Goal: Task Accomplishment & Management: Manage account settings

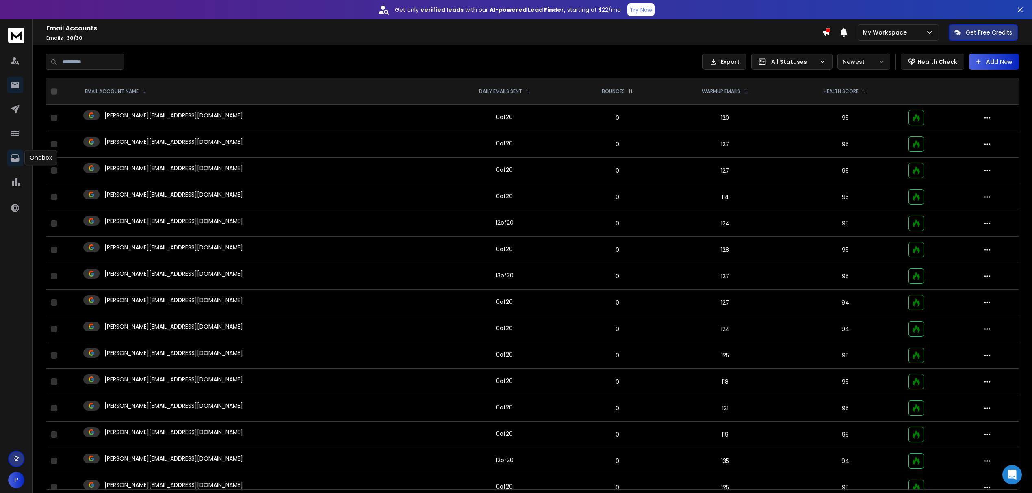
click at [17, 163] on icon at bounding box center [15, 158] width 10 height 10
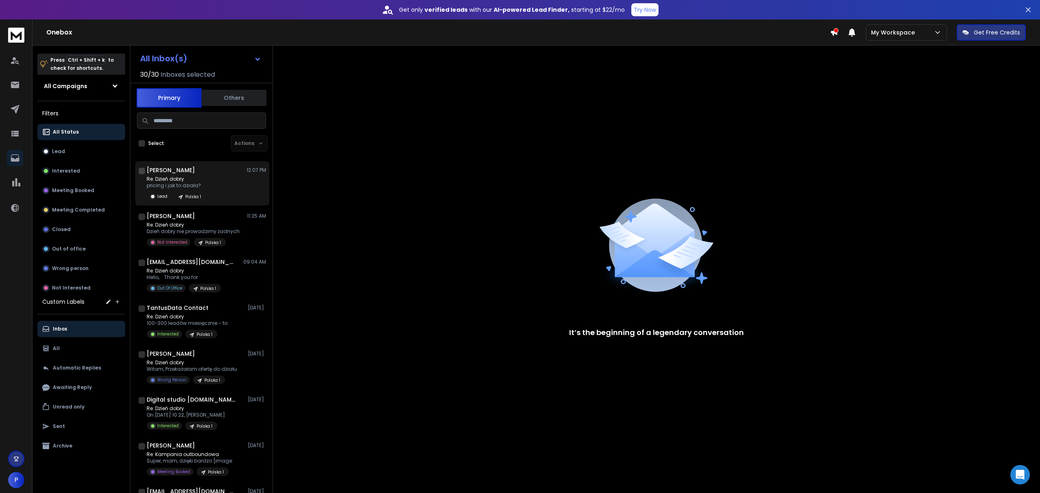
click at [187, 187] on p "pricing i jak to działa?" at bounding box center [176, 185] width 59 height 7
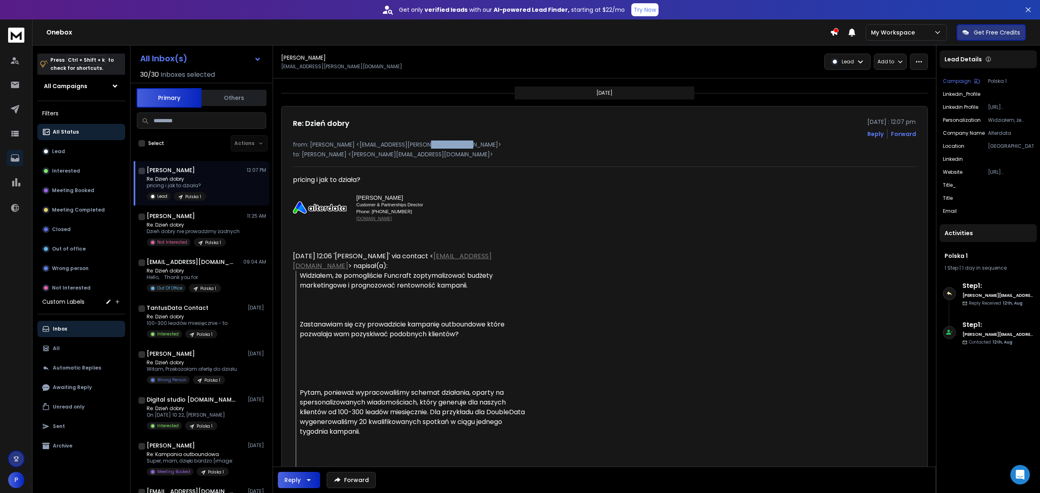
drag, startPoint x: 423, startPoint y: 146, endPoint x: 454, endPoint y: 147, distance: 31.3
click at [454, 147] on p "from: [PERSON_NAME] <[EMAIL_ADDRESS][PERSON_NAME][DOMAIN_NAME]>" at bounding box center [604, 145] width 623 height 8
copy p "[DOMAIN_NAME]"
click at [836, 63] on div at bounding box center [834, 61] width 7 height 7
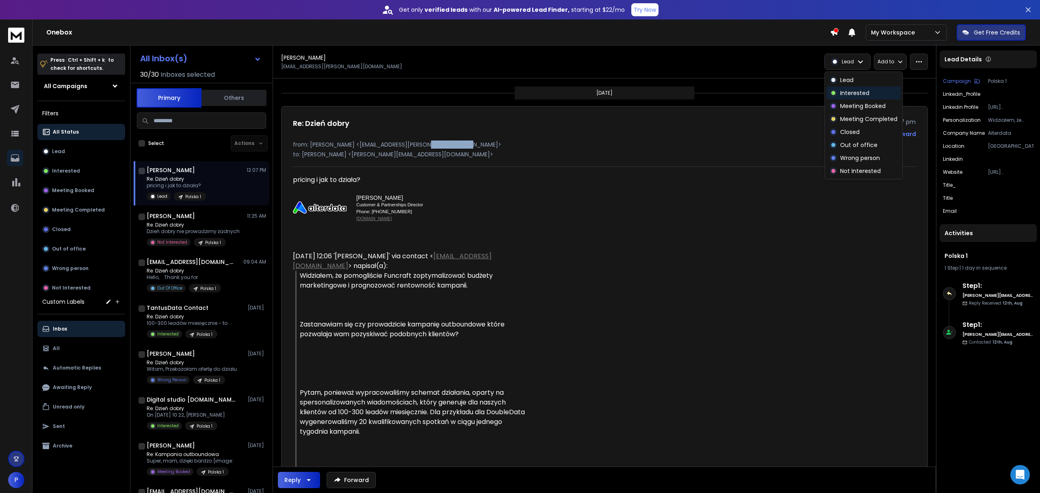
click at [855, 93] on p "Interested" at bounding box center [854, 93] width 29 height 8
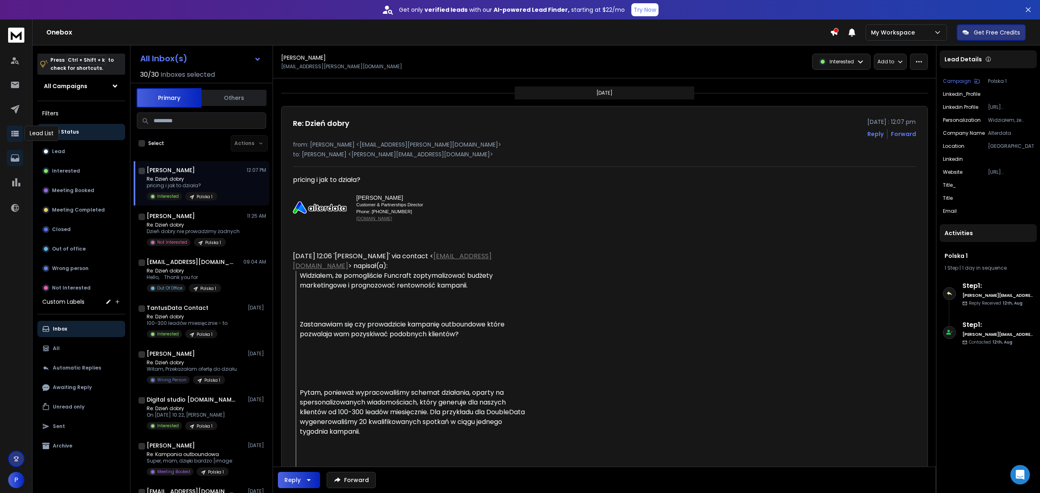
click at [15, 137] on icon at bounding box center [15, 134] width 10 height 10
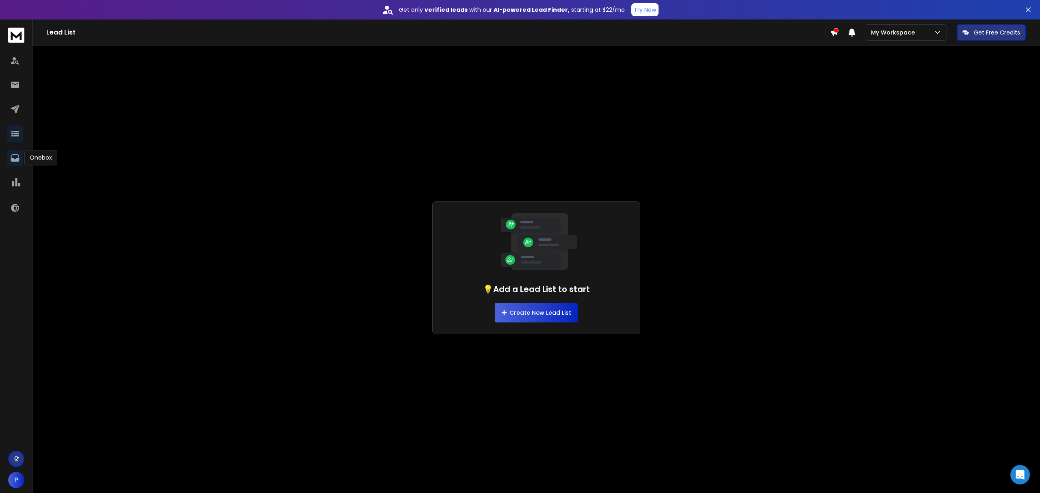
click at [18, 153] on icon at bounding box center [15, 158] width 10 height 10
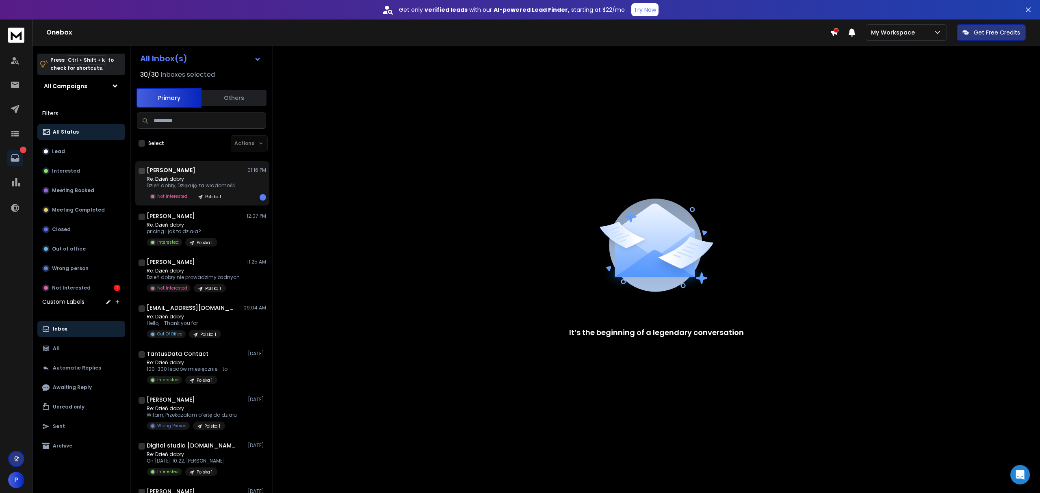
click at [223, 184] on p "Dzień dobry, Dziękuję za wiadomość." at bounding box center [192, 185] width 90 height 7
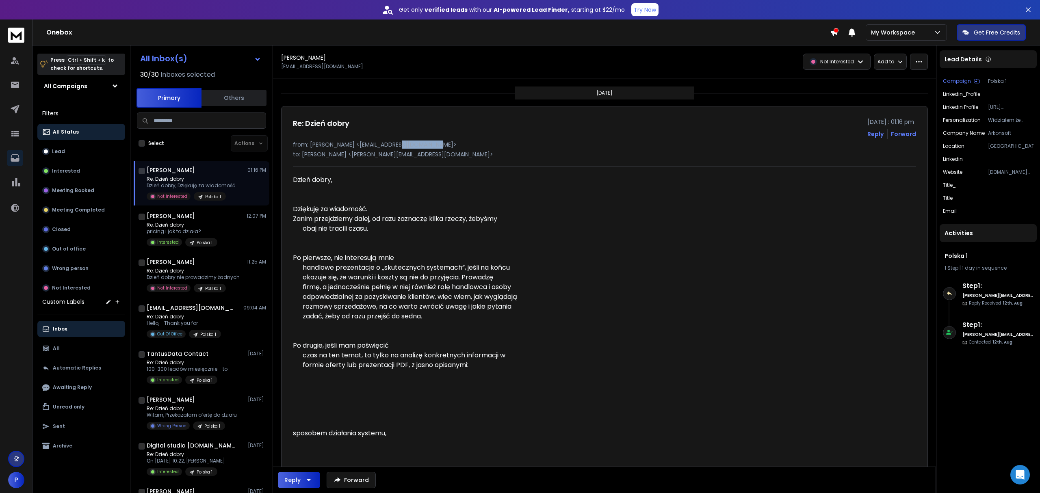
drag, startPoint x: 392, startPoint y: 146, endPoint x: 423, endPoint y: 145, distance: 31.3
click at [423, 145] on p "from: [PERSON_NAME] <[EMAIL_ADDRESS][DOMAIN_NAME]>" at bounding box center [604, 145] width 623 height 8
copy p "[DOMAIN_NAME]"
click at [161, 194] on p "Not Interested" at bounding box center [172, 196] width 30 height 6
click at [837, 71] on div "[PERSON_NAME] [PERSON_NAME] [EMAIL_ADDRESS][DOMAIN_NAME] Not Interested Add to …" at bounding box center [604, 62] width 663 height 33
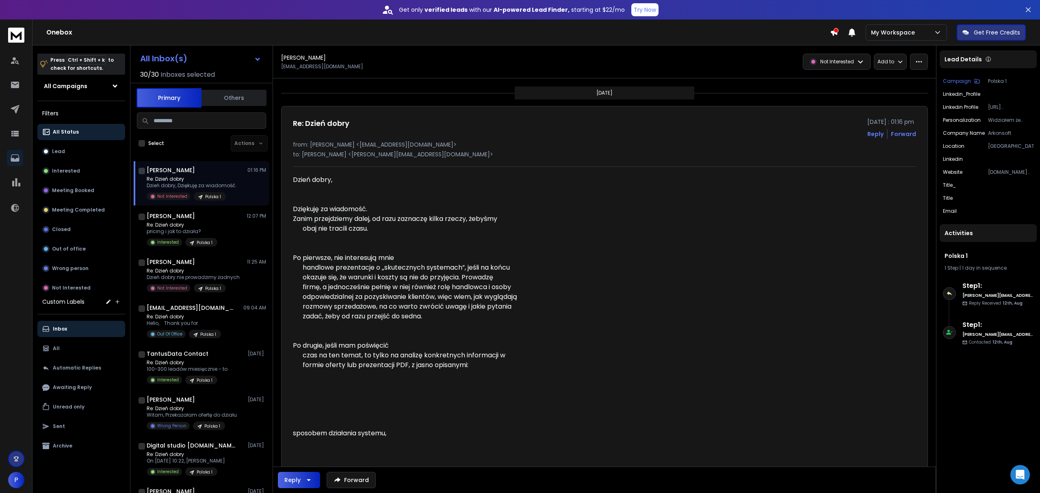
click at [836, 65] on div "Not Interested" at bounding box center [836, 61] width 67 height 15
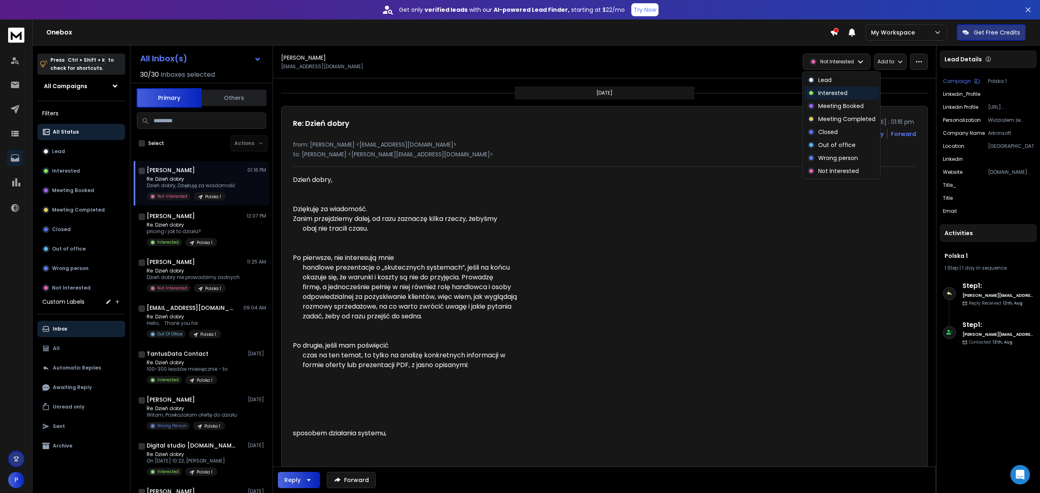
click at [835, 88] on div "Interested" at bounding box center [842, 93] width 74 height 13
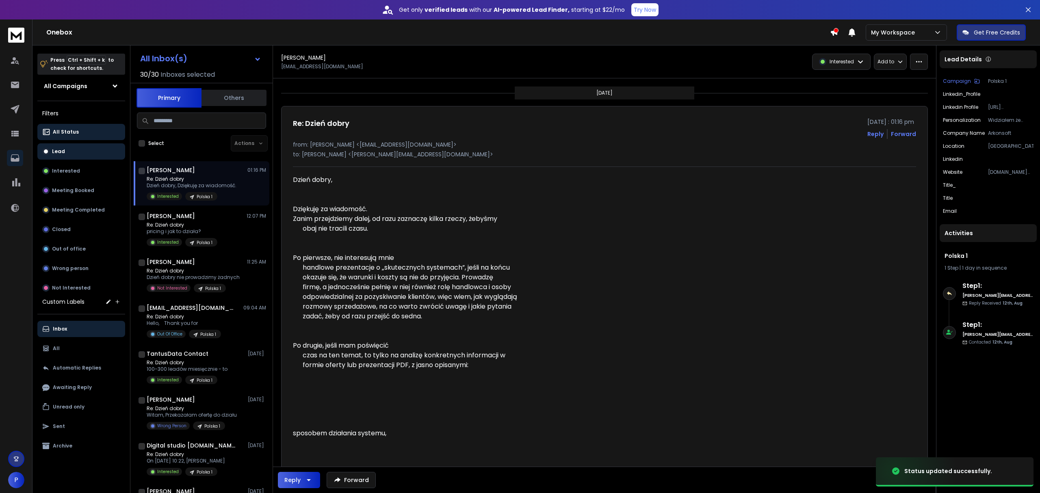
click at [77, 156] on button "Lead" at bounding box center [81, 151] width 88 height 16
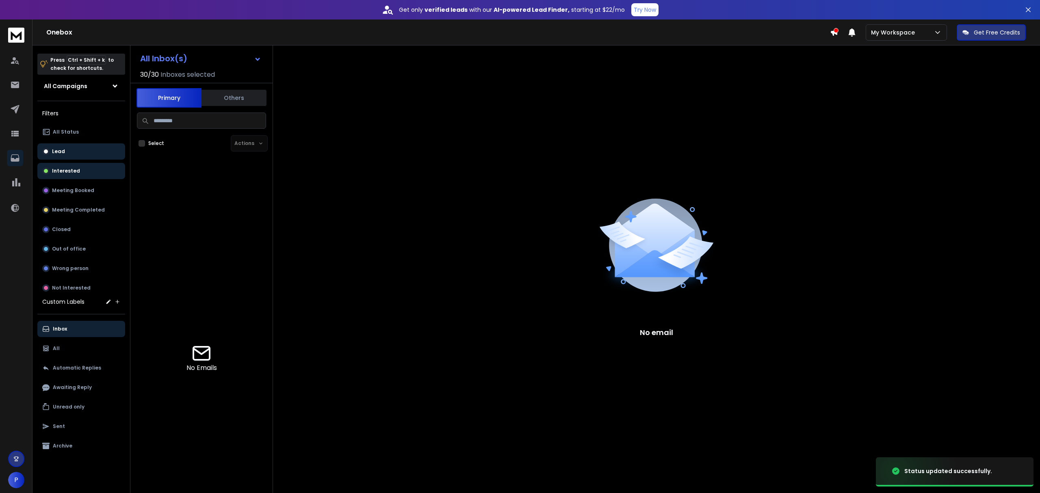
click at [78, 171] on button "Interested" at bounding box center [81, 171] width 88 height 16
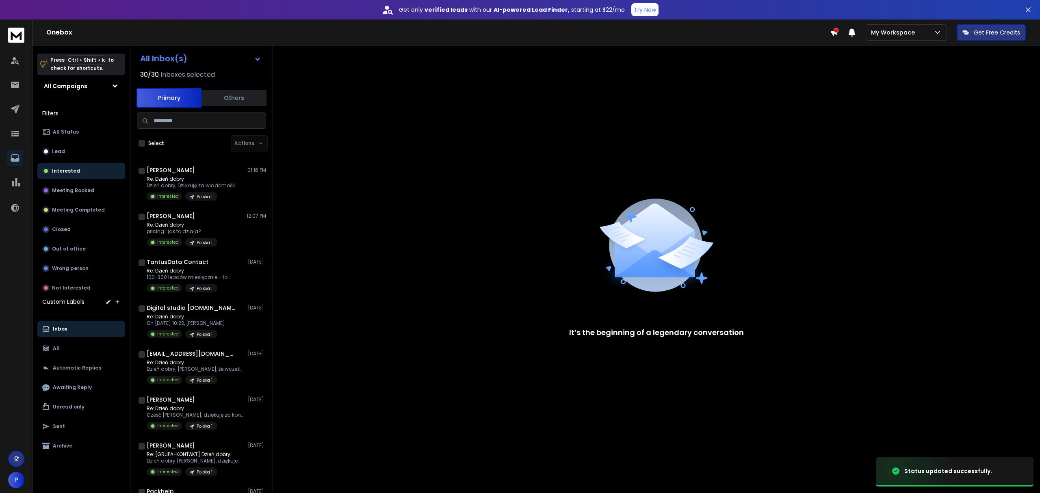
click at [232, 98] on button "Others" at bounding box center [234, 98] width 65 height 18
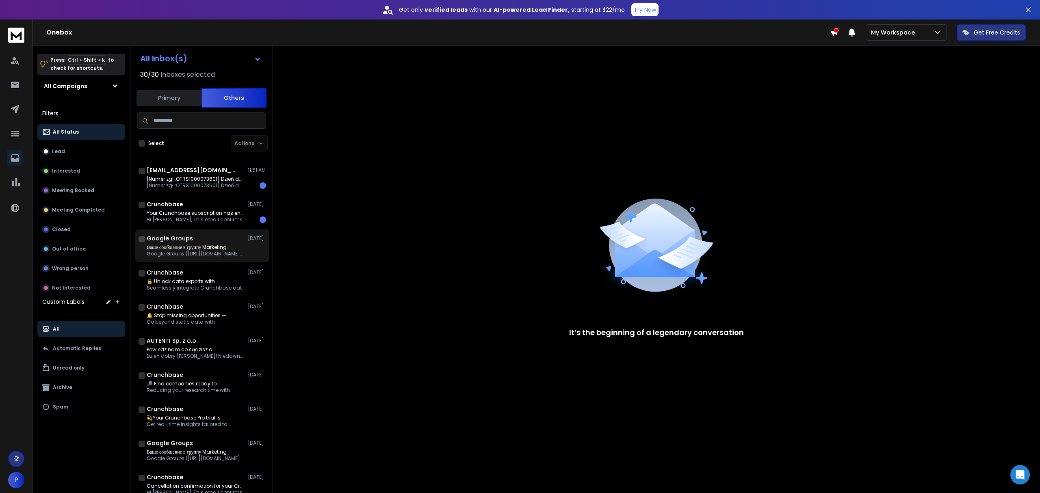
click at [198, 233] on div "Google Groups [DATE] Ваше сообщение в группу Marketing Google Groups ([URL][DOM…" at bounding box center [202, 246] width 134 height 33
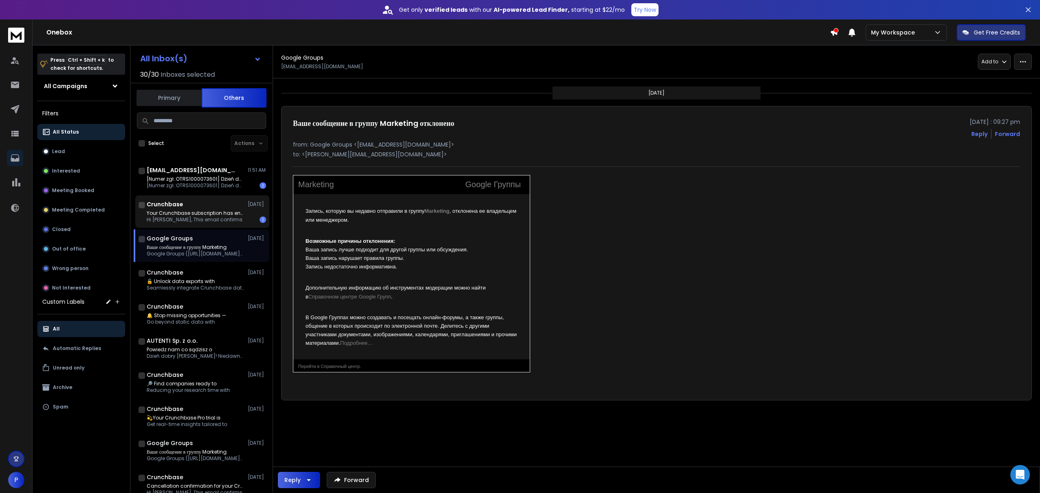
click at [200, 219] on p "Hi [PERSON_NAME], This email confirms" at bounding box center [196, 220] width 98 height 7
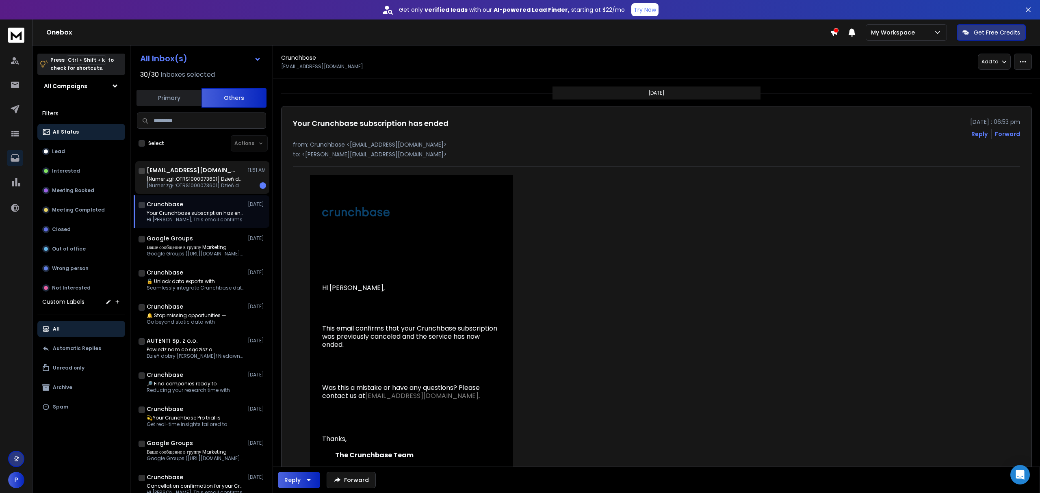
click at [209, 184] on p "[Numer zgł.:OTRS1000073601] Dzień dobry_Potwierdzenie zarejestrowania" at bounding box center [196, 185] width 98 height 7
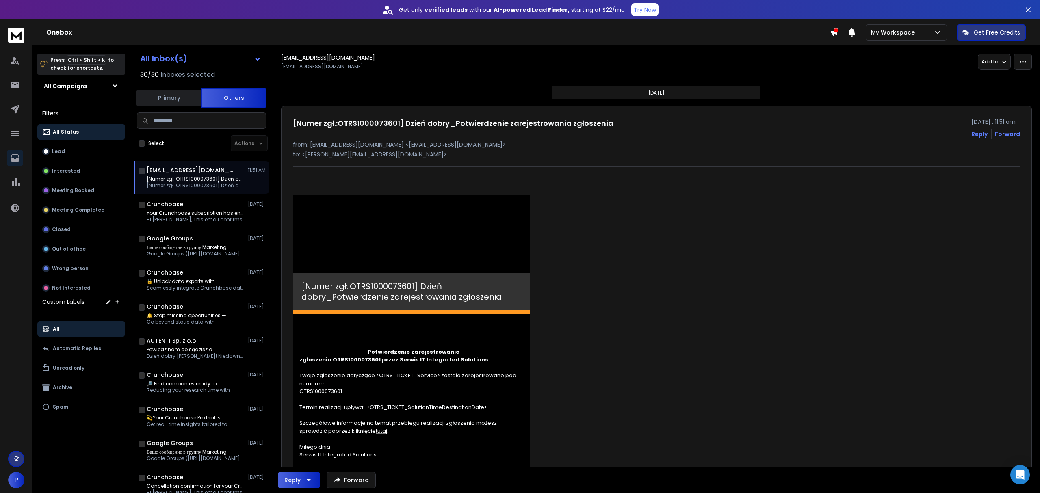
click at [18, 143] on div at bounding box center [16, 136] width 19 height 20
click at [12, 162] on icon at bounding box center [15, 158] width 10 height 10
click at [20, 180] on icon at bounding box center [16, 182] width 12 height 12
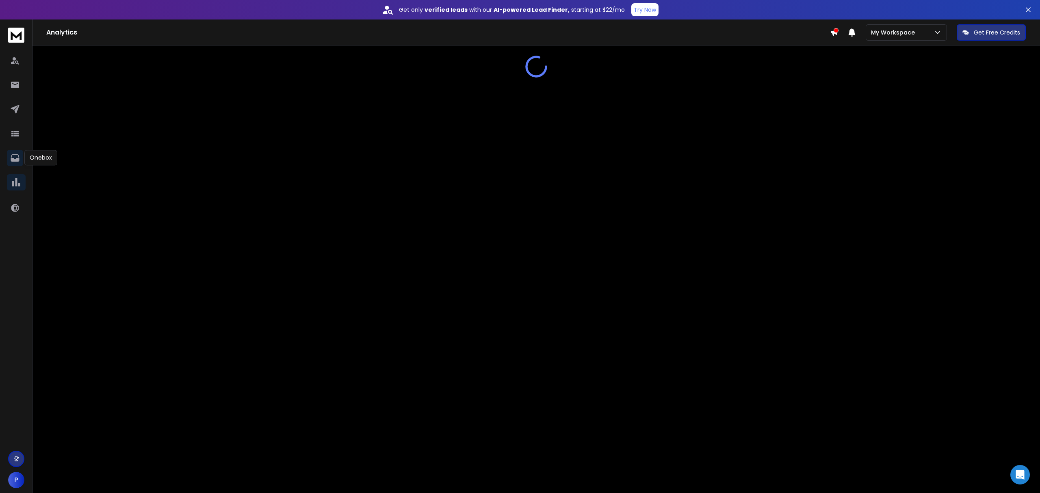
click at [17, 161] on icon at bounding box center [15, 157] width 9 height 7
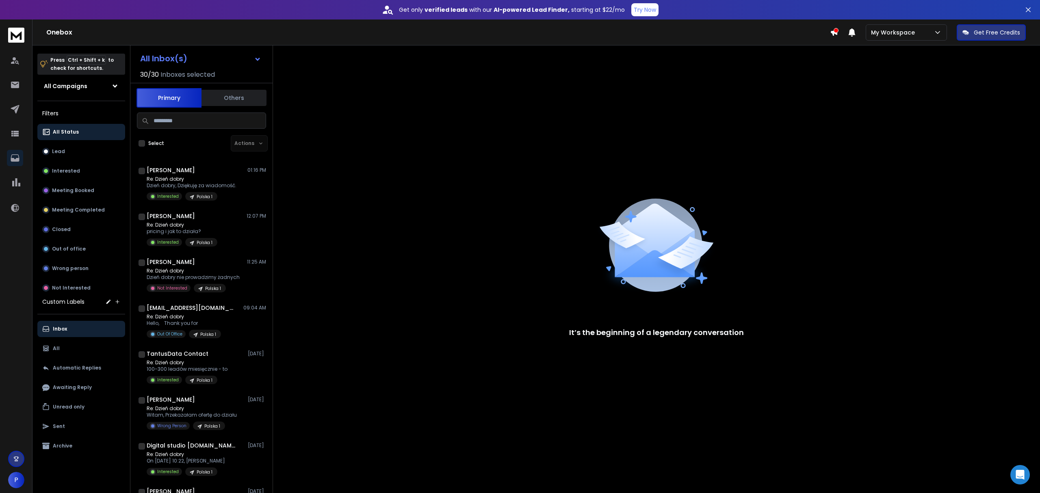
click at [231, 94] on button "Others" at bounding box center [234, 98] width 65 height 18
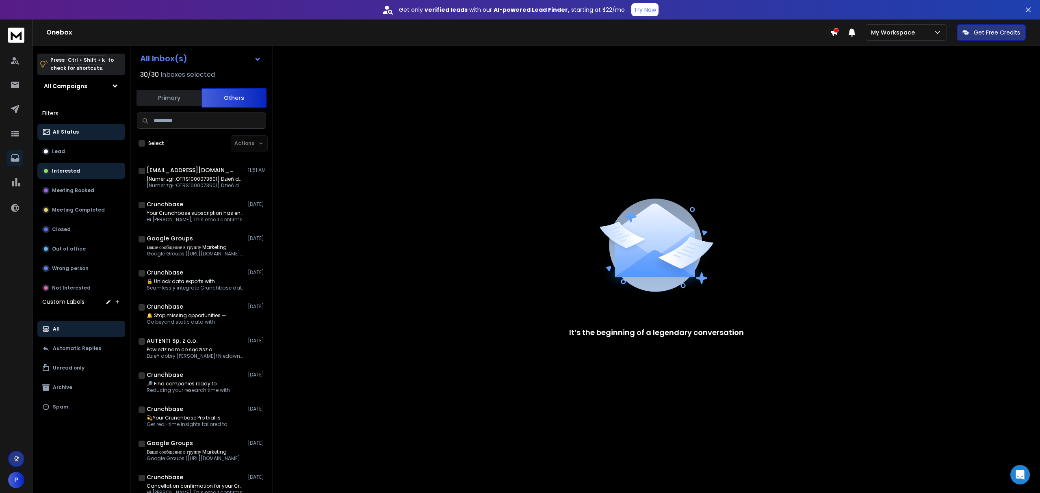
click at [57, 173] on p "Interested" at bounding box center [66, 171] width 28 height 7
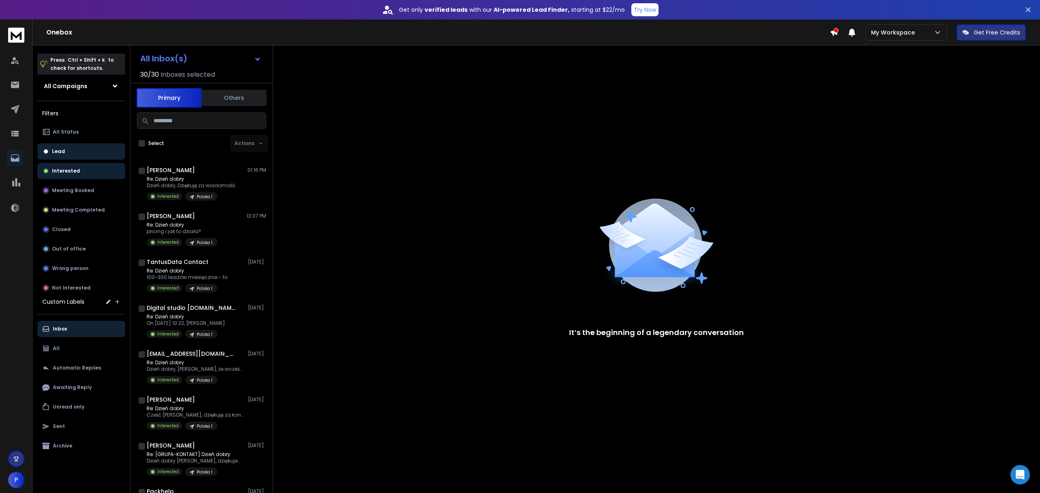
click at [75, 152] on button "Lead" at bounding box center [81, 151] width 88 height 16
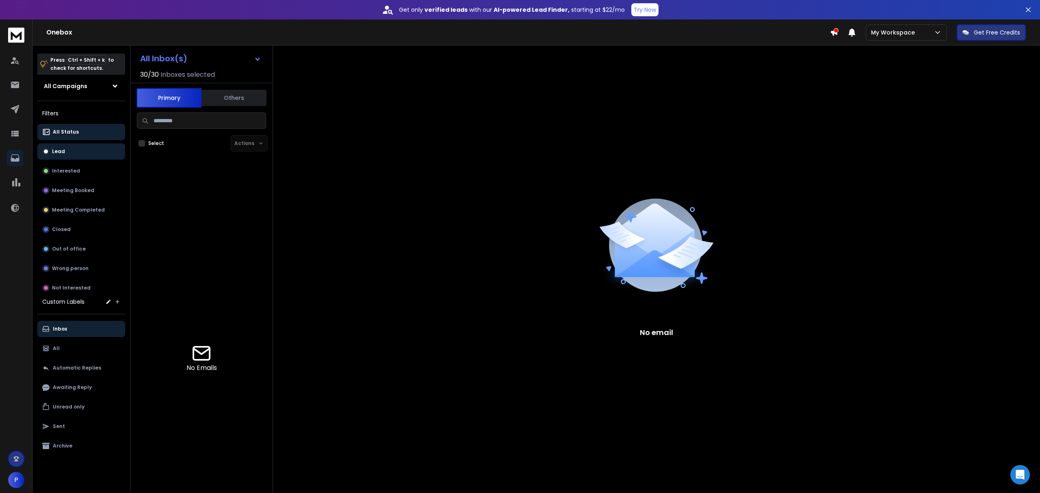
click at [72, 138] on button "All Status" at bounding box center [81, 132] width 88 height 16
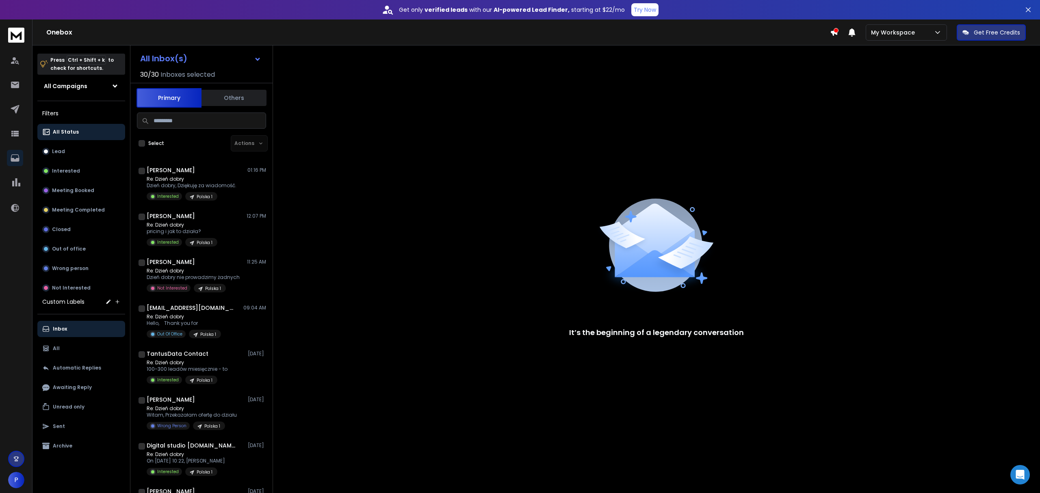
click at [236, 90] on button "Others" at bounding box center [234, 98] width 65 height 18
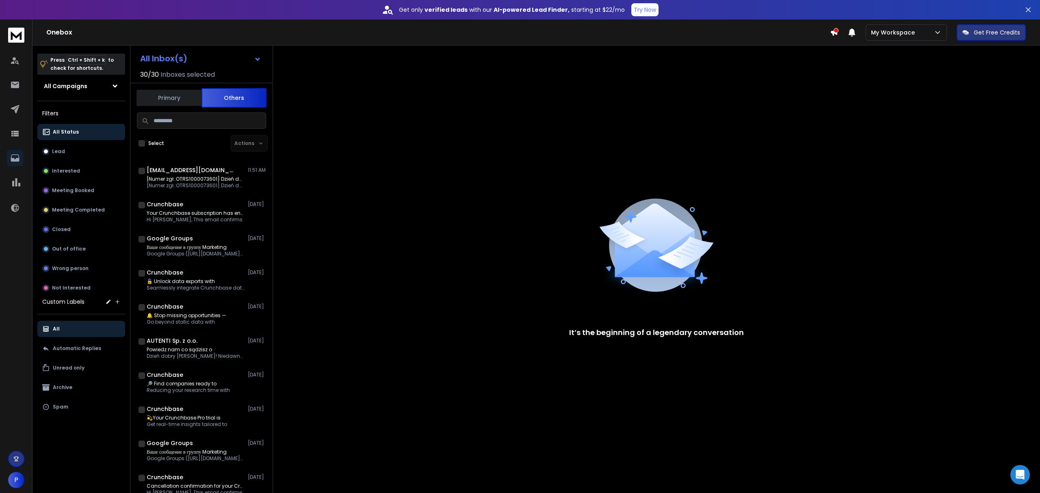
click at [182, 109] on div at bounding box center [202, 119] width 136 height 20
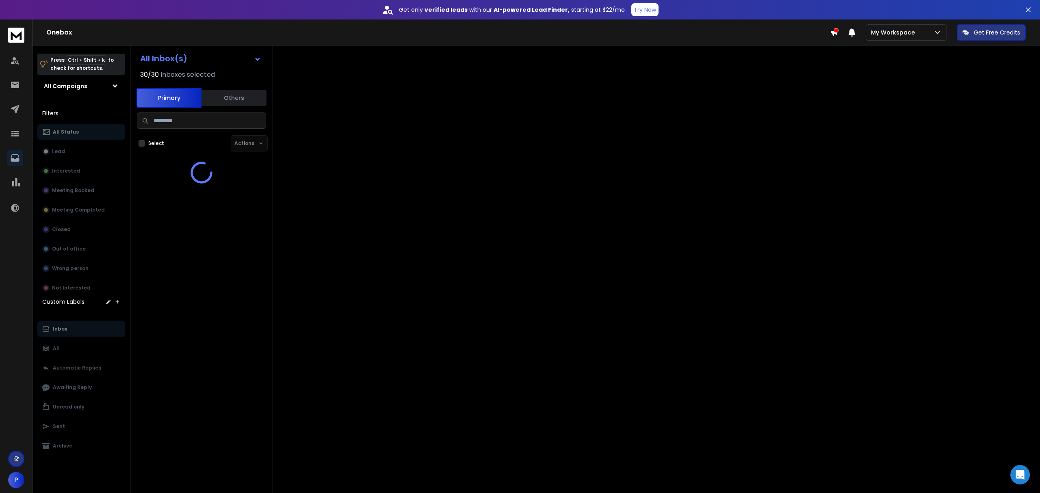
click at [159, 103] on button "Primary" at bounding box center [169, 98] width 65 height 20
